Goal: Task Accomplishment & Management: Manage account settings

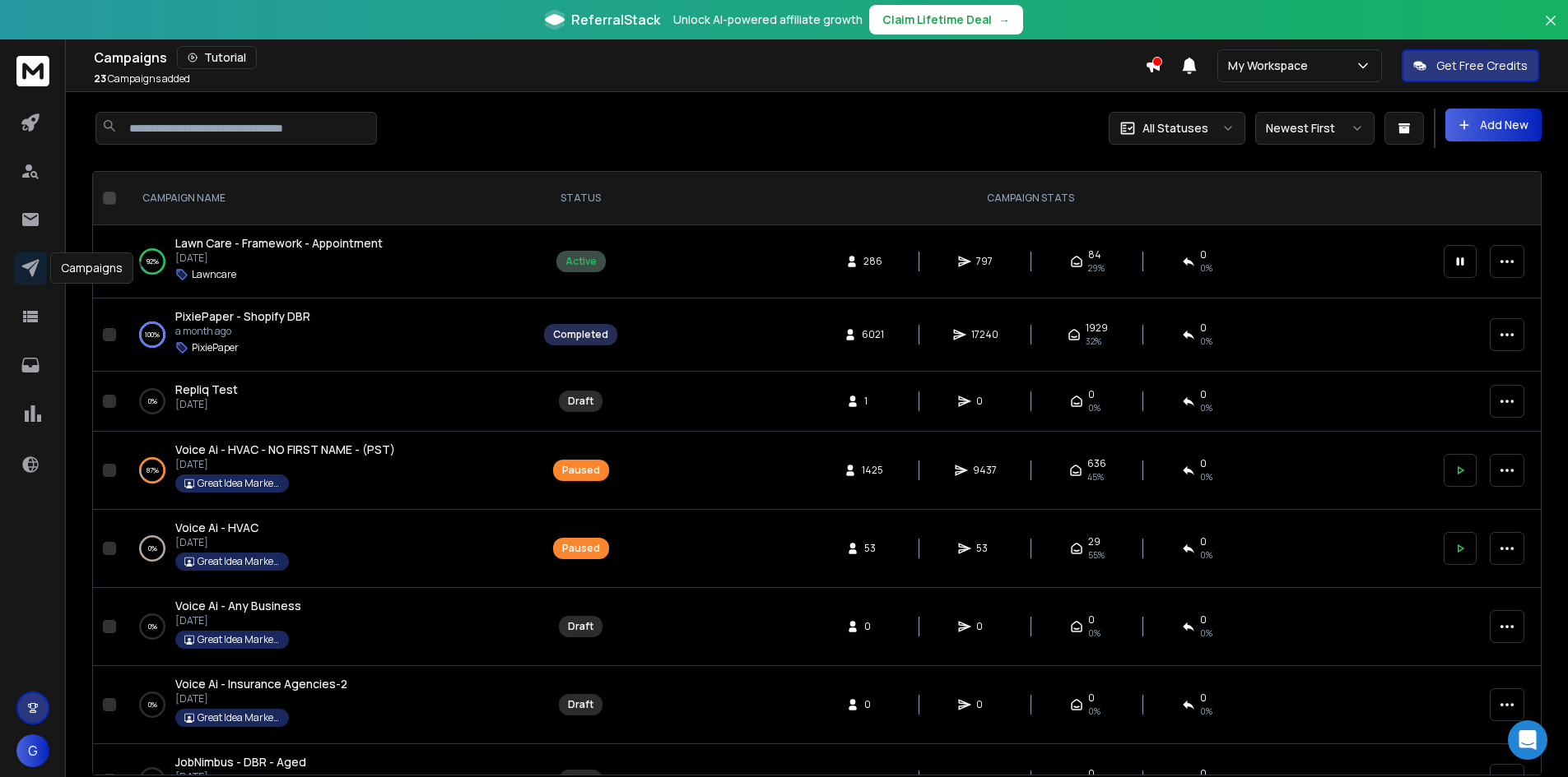
click at [250, 245] on span "Lawn Care - Framework - Appointment" at bounding box center [278, 243] width 208 height 16
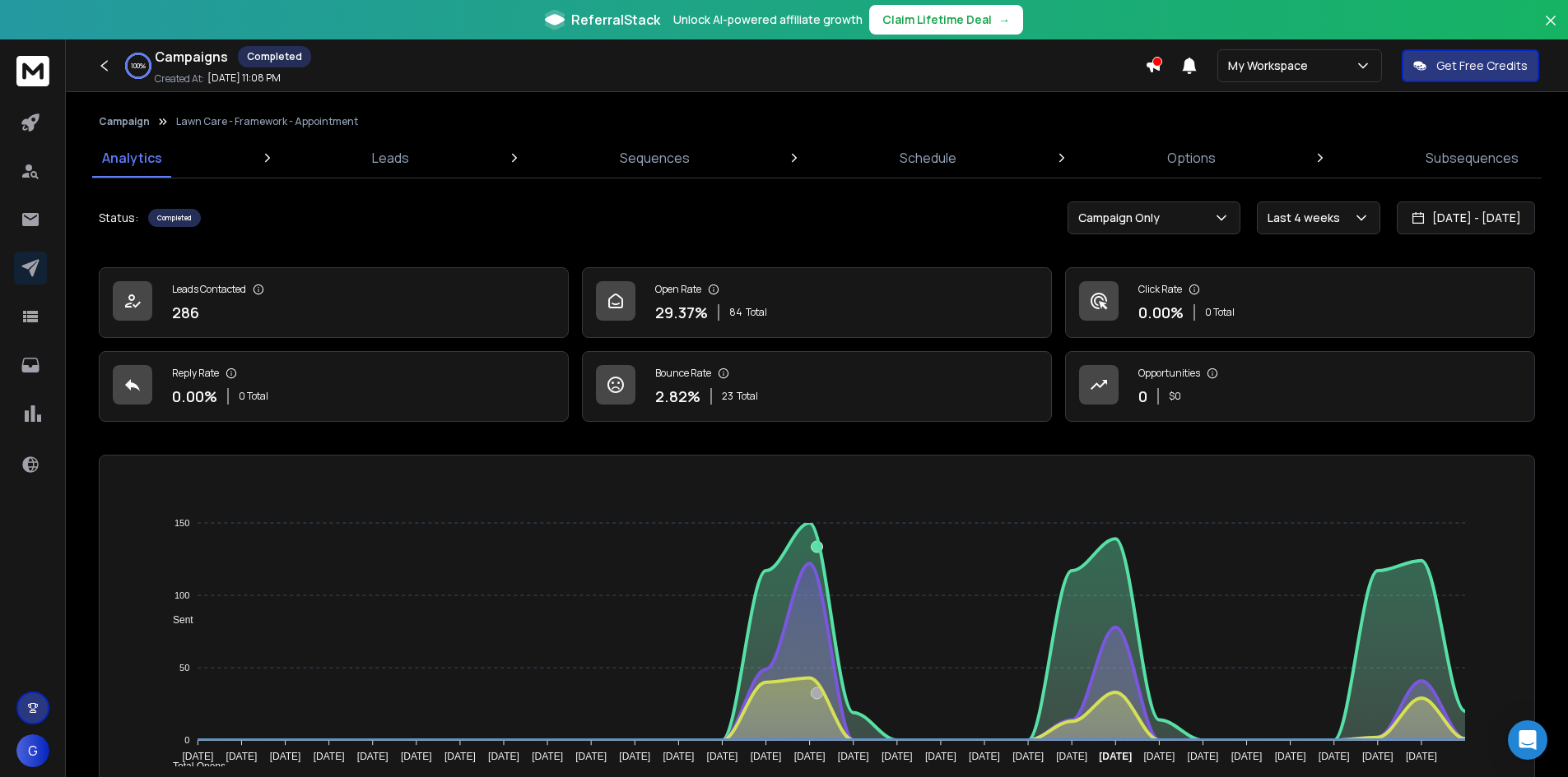
click at [126, 123] on button "Campaign" at bounding box center [125, 121] width 51 height 13
